Goal: Task Accomplishment & Management: Manage account settings

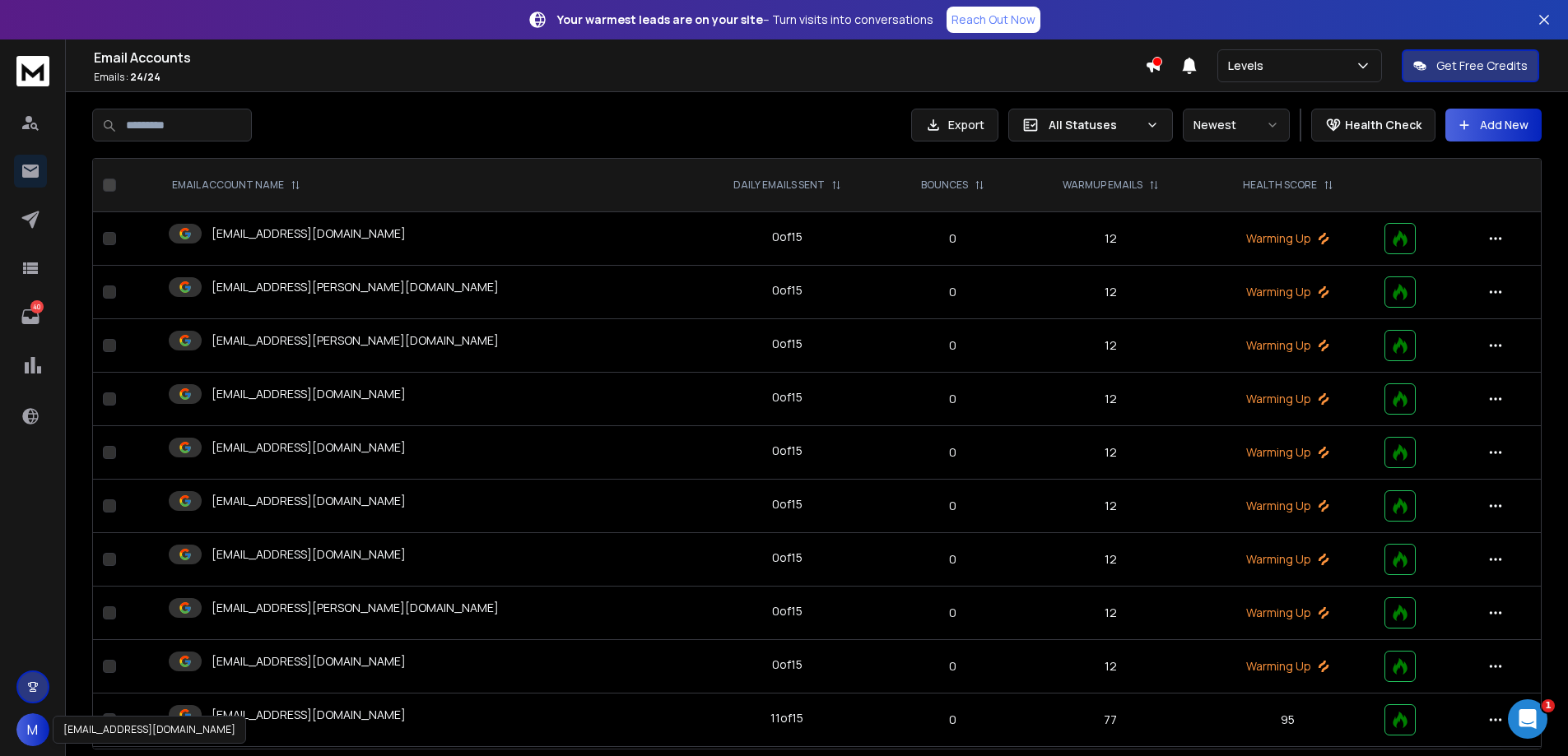
click at [37, 729] on span "M" at bounding box center [33, 730] width 33 height 33
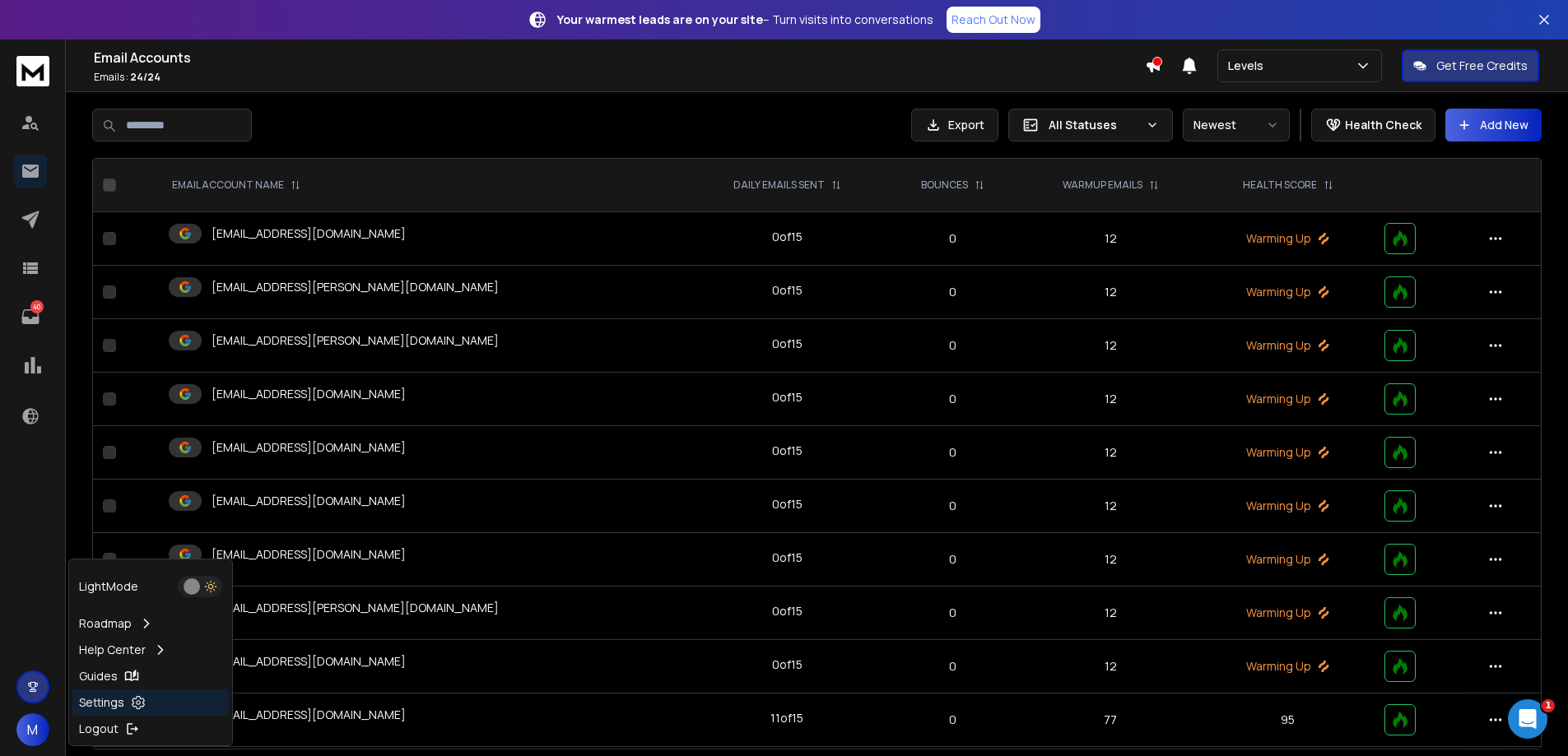
click at [85, 702] on p "Settings" at bounding box center [101, 703] width 46 height 16
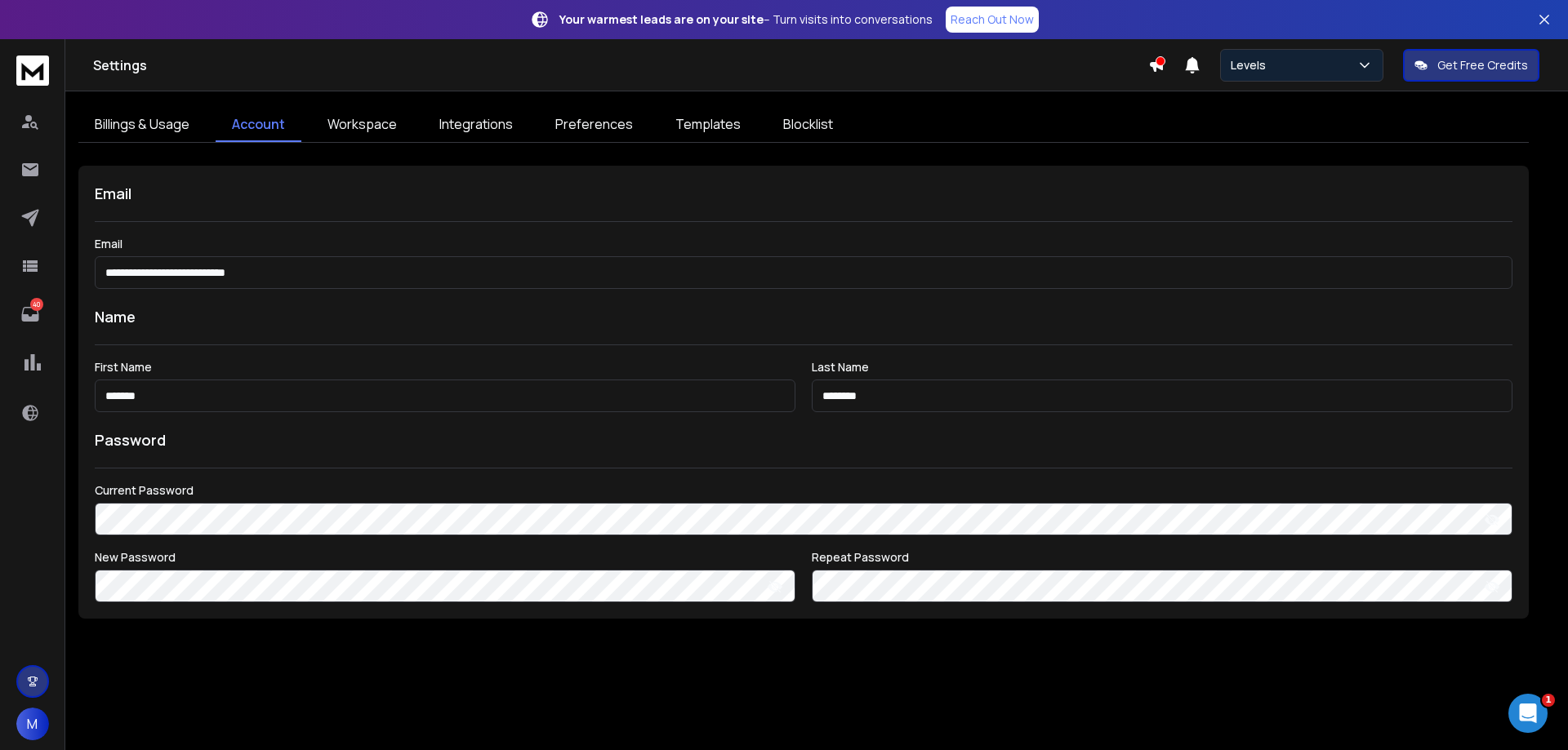
click at [1266, 76] on button "Levels" at bounding box center [1302, 65] width 163 height 33
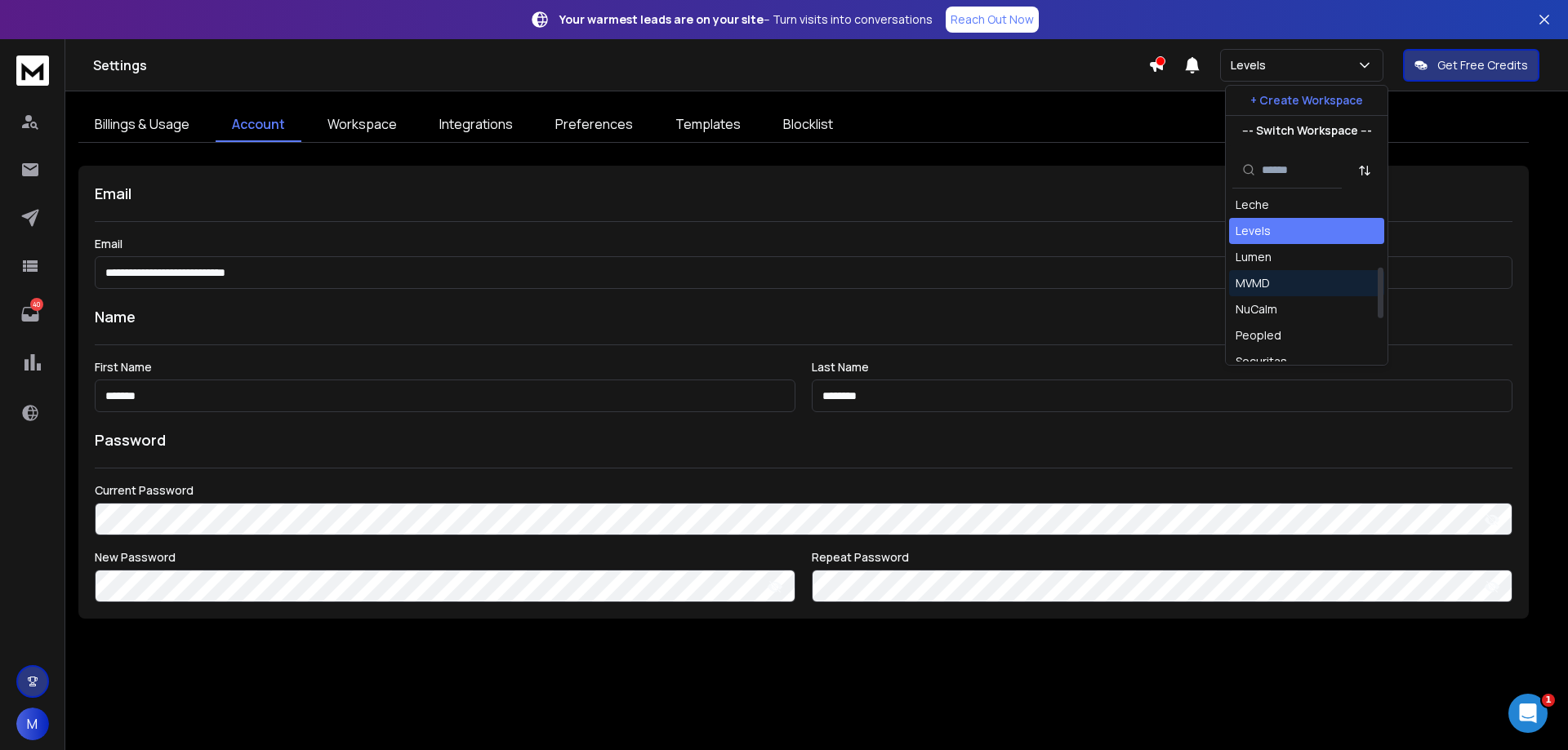
scroll to position [326, 0]
click at [1308, 287] on div "Peopled" at bounding box center [1307, 277] width 155 height 26
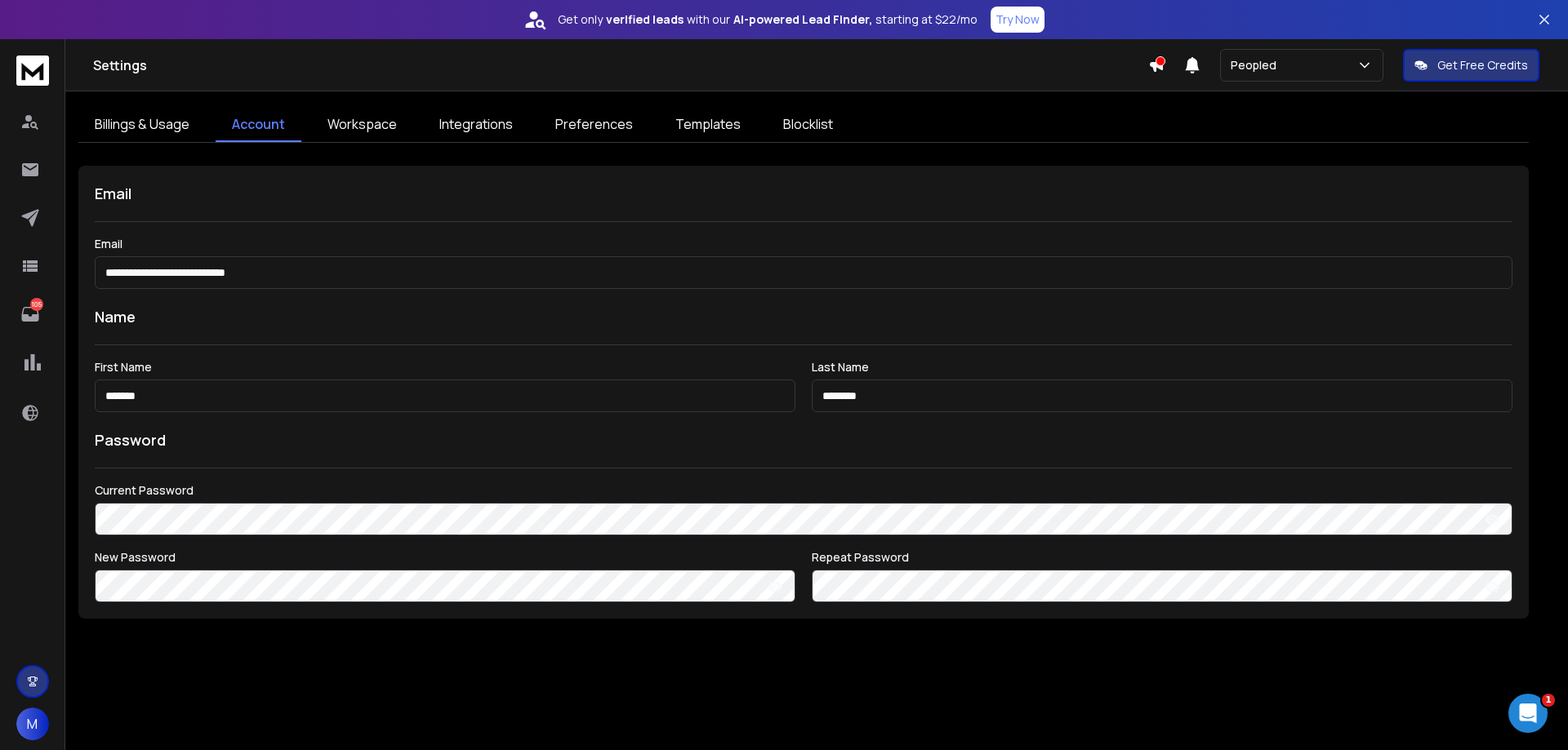
click at [934, 134] on div "[PERSON_NAME] & Usage Account Workspace Integrations Preferences Templates Bloc…" at bounding box center [803, 125] width 1451 height 35
click at [815, 130] on link "Blocklist" at bounding box center [808, 125] width 83 height 34
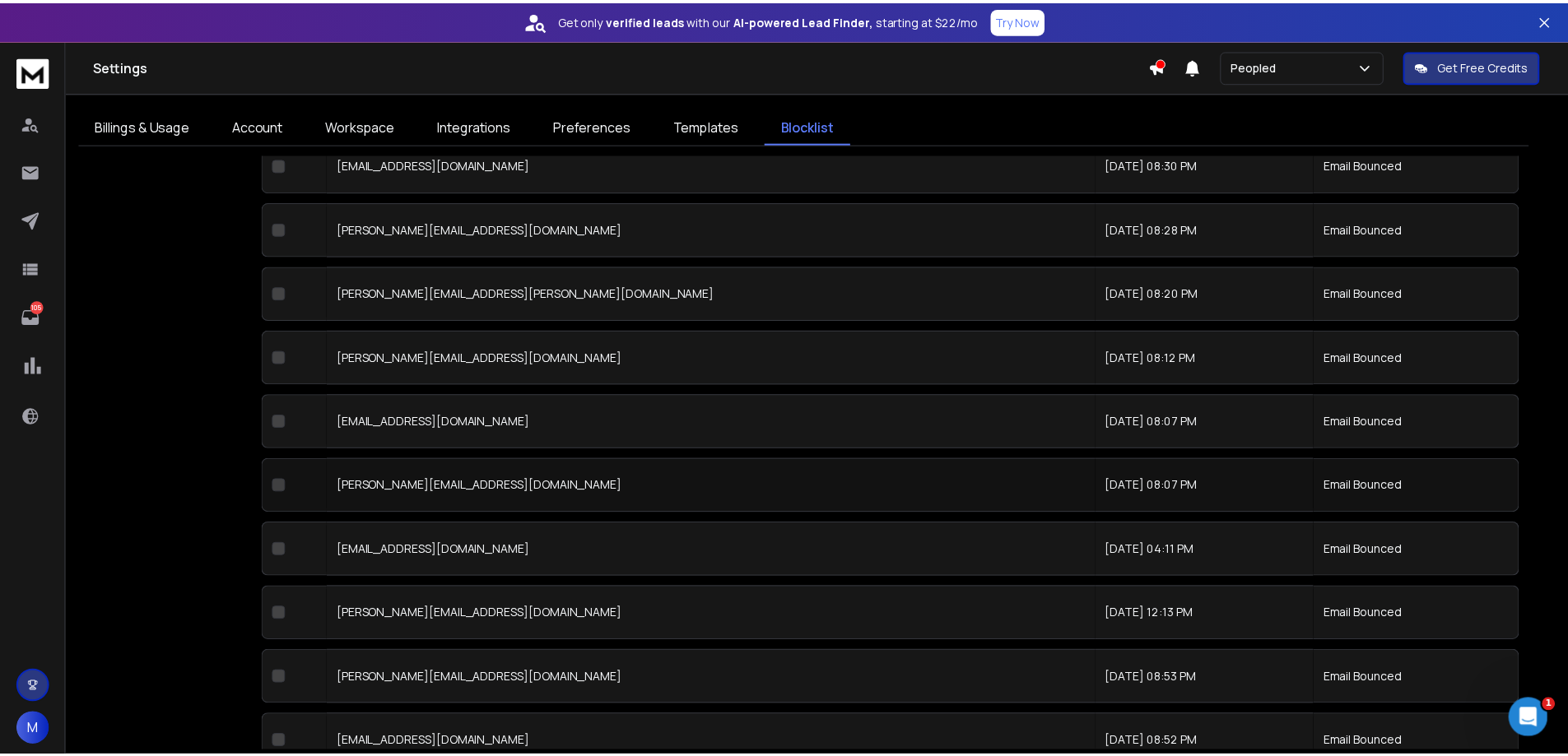
scroll to position [2269, 0]
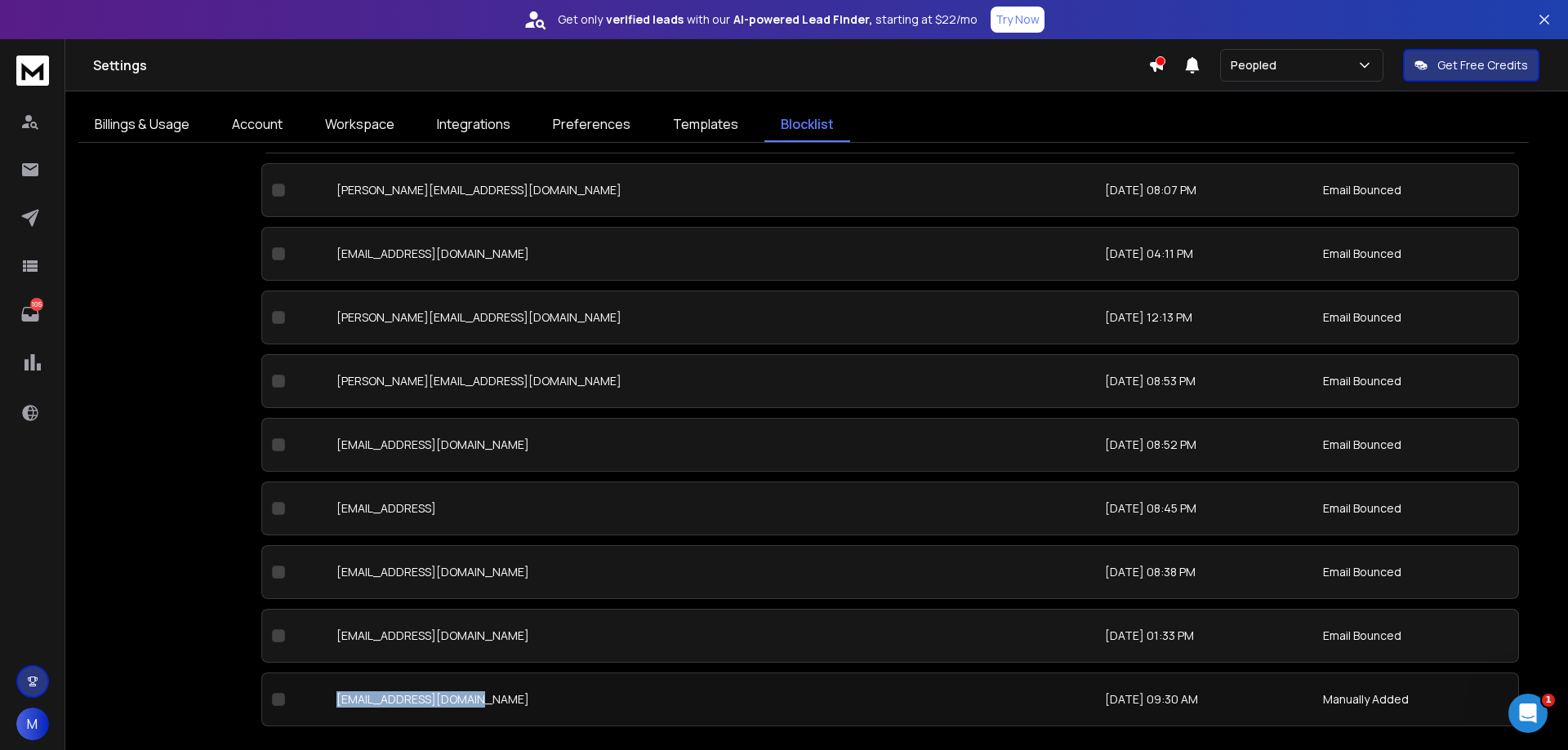
drag, startPoint x: 338, startPoint y: 702, endPoint x: 466, endPoint y: 702, distance: 128.0
click at [466, 702] on td "[EMAIL_ADDRESS][DOMAIN_NAME]" at bounding box center [710, 699] width 769 height 54
copy td "[EMAIL_ADDRESS][DOMAIN_NAME]"
click at [29, 222] on icon at bounding box center [31, 219] width 20 height 20
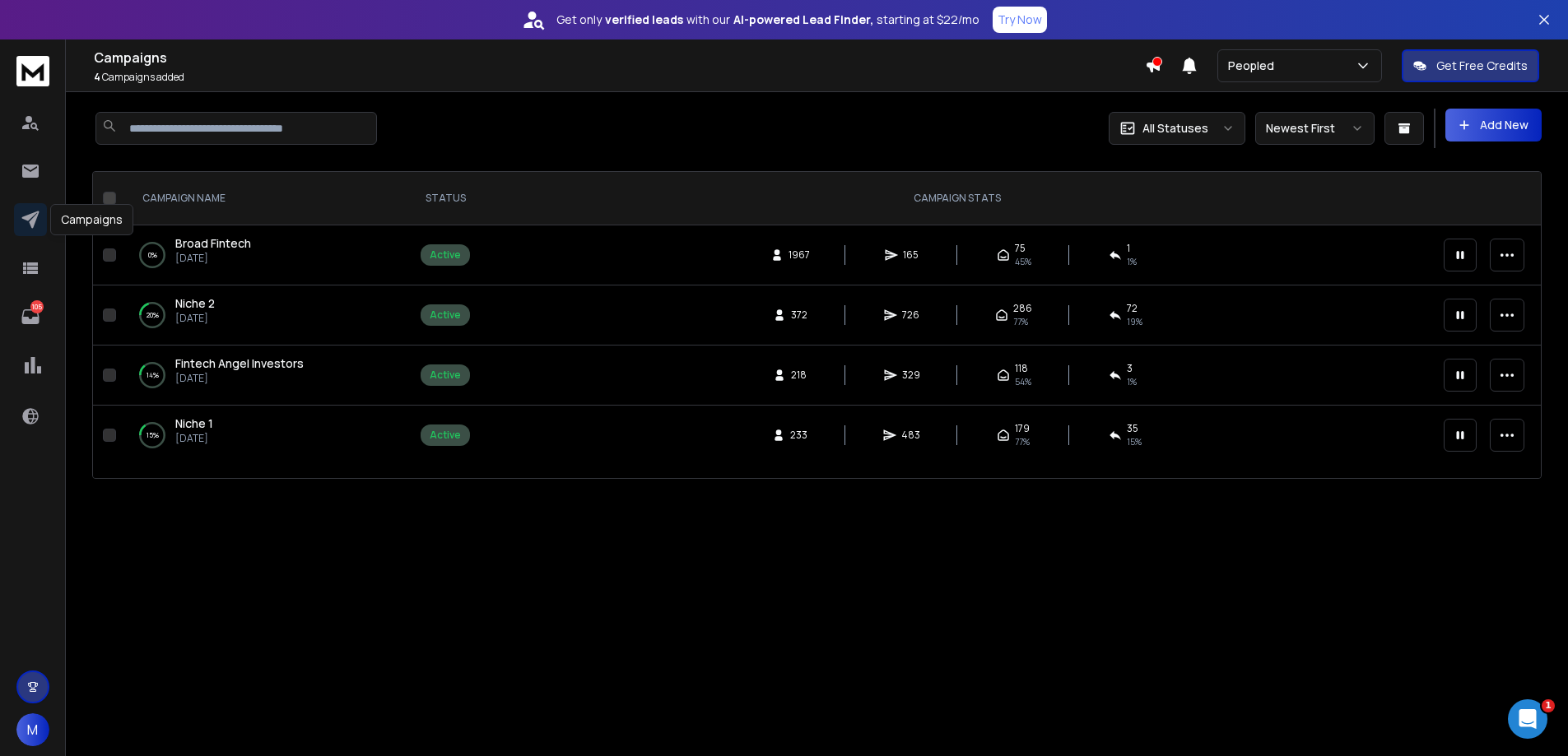
click at [245, 449] on div "15 % Niche 1 [DATE]" at bounding box center [266, 435] width 255 height 39
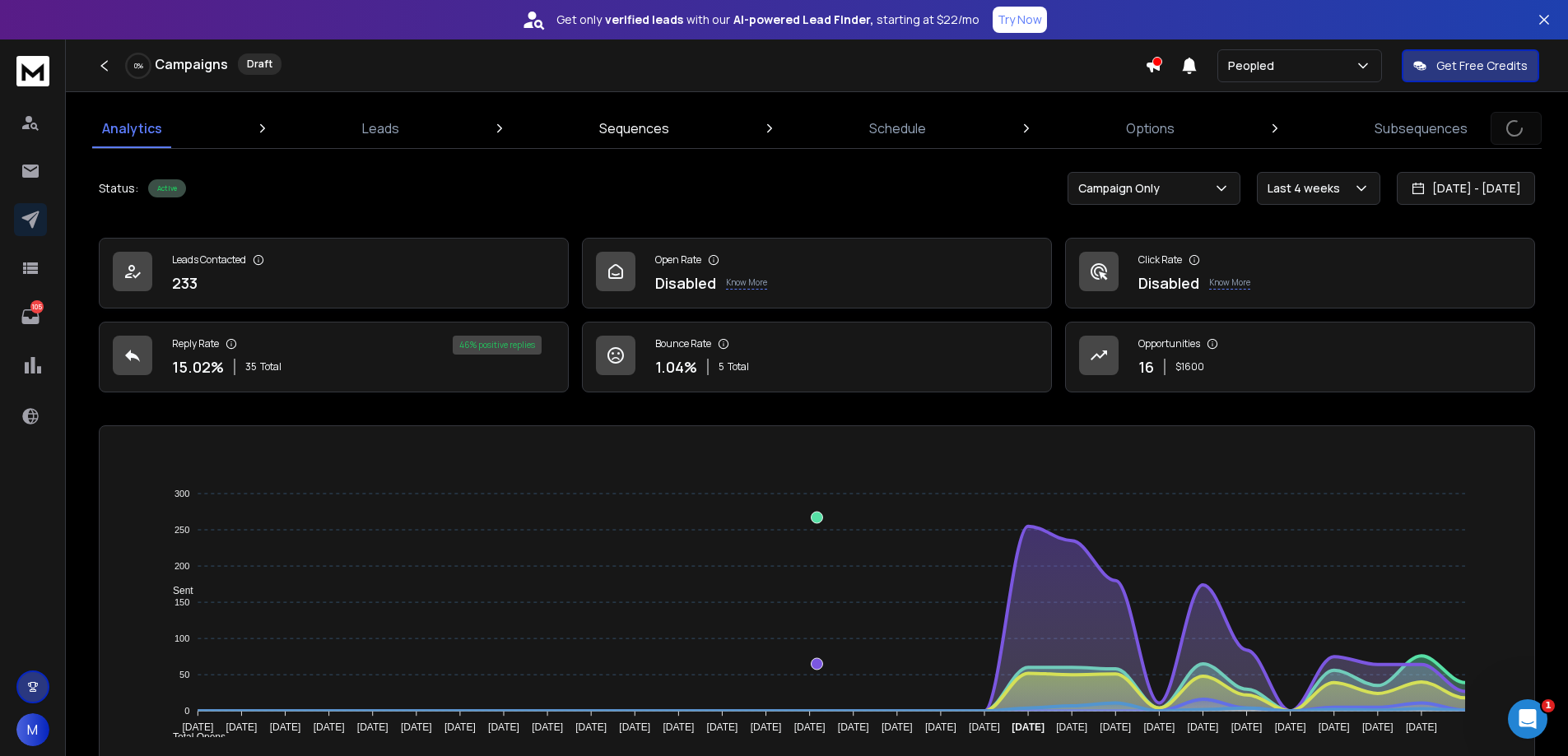
click at [598, 134] on link "Sequences" at bounding box center [635, 128] width 90 height 39
